Goal: Task Accomplishment & Management: Use online tool/utility

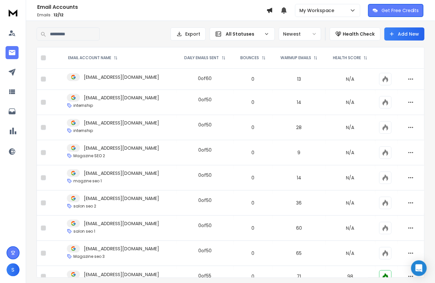
click at [8, 103] on div at bounding box center [13, 93] width 15 height 134
click at [12, 113] on icon at bounding box center [11, 111] width 7 height 6
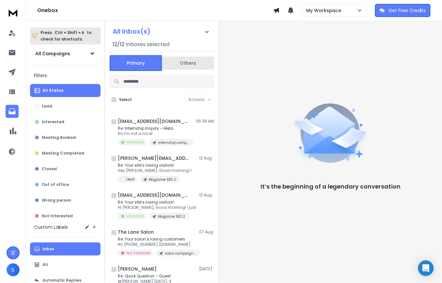
click at [11, 12] on img at bounding box center [13, 13] width 13 height 12
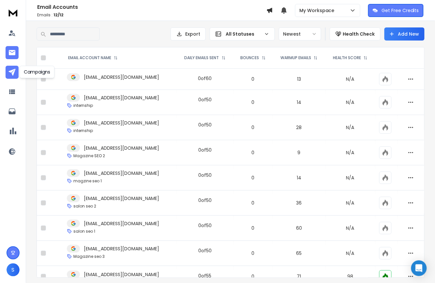
click at [16, 71] on icon at bounding box center [12, 72] width 8 height 8
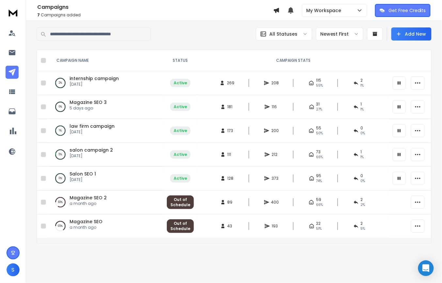
click at [100, 197] on html "Get only verified leads with our AI-powered Lead Finder, starting at $22/mo Try…" at bounding box center [221, 141] width 442 height 283
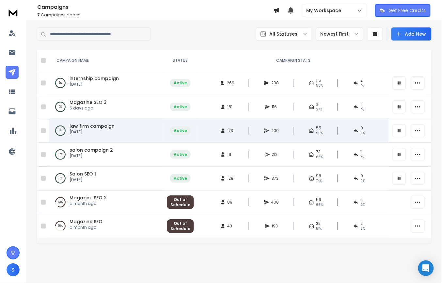
click at [94, 127] on span "law firm campaign" at bounding box center [92, 126] width 45 height 7
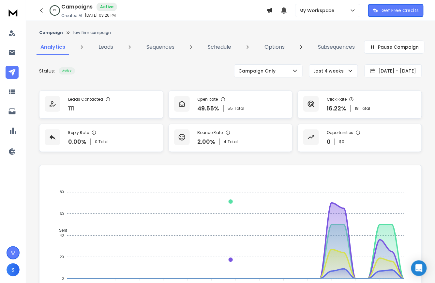
click at [10, 15] on img at bounding box center [13, 13] width 13 height 12
